Goal: Navigation & Orientation: Find specific page/section

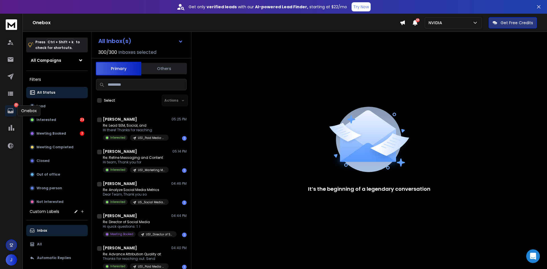
click at [257, 131] on div "It’s the beginning of a legendary conversation" at bounding box center [368, 146] width 355 height 229
click at [329, 70] on div "It’s the beginning of a legendary conversation" at bounding box center [368, 146] width 355 height 229
